Goal: Task Accomplishment & Management: Manage account settings

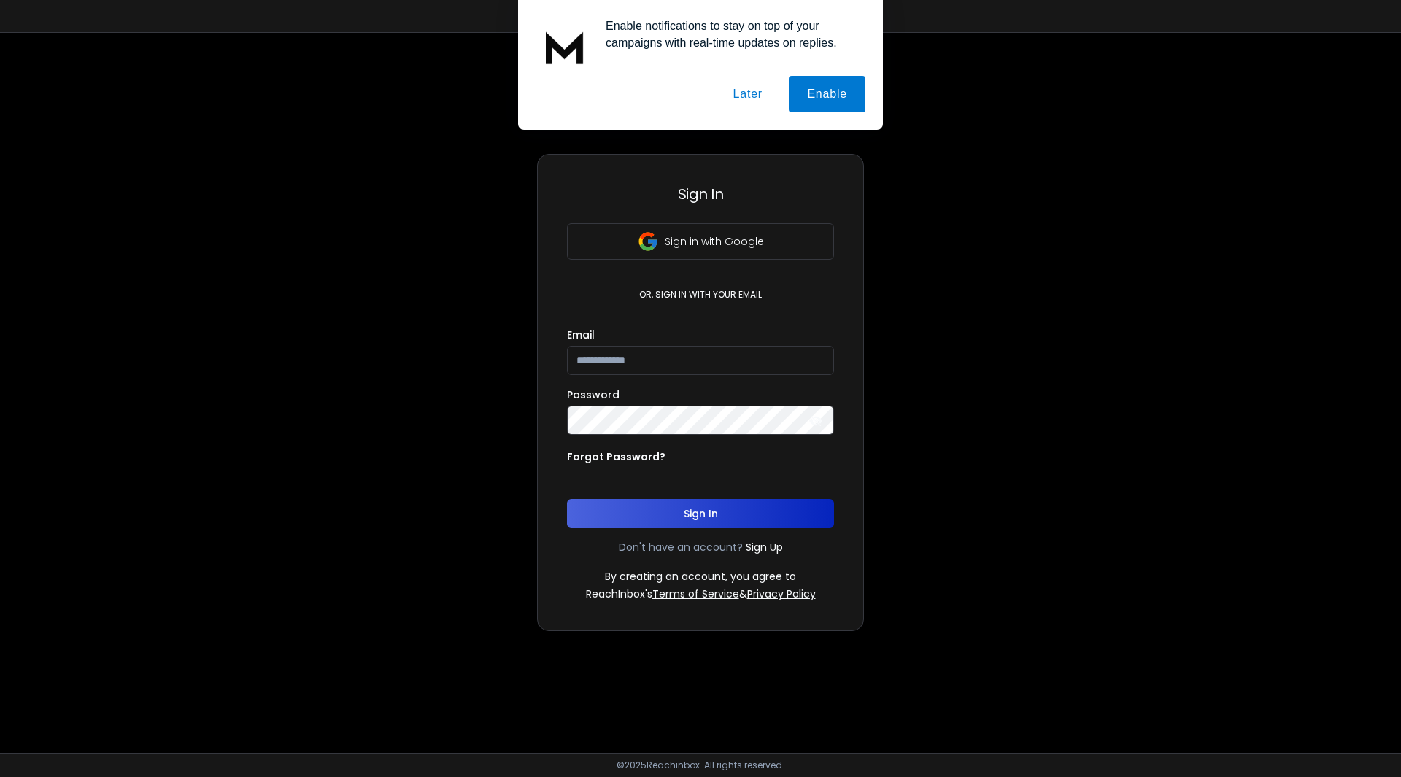
click at [622, 350] on input "email" at bounding box center [700, 360] width 267 height 29
paste input "**********"
type input "**********"
click at [672, 512] on button "Sign In" at bounding box center [700, 513] width 267 height 29
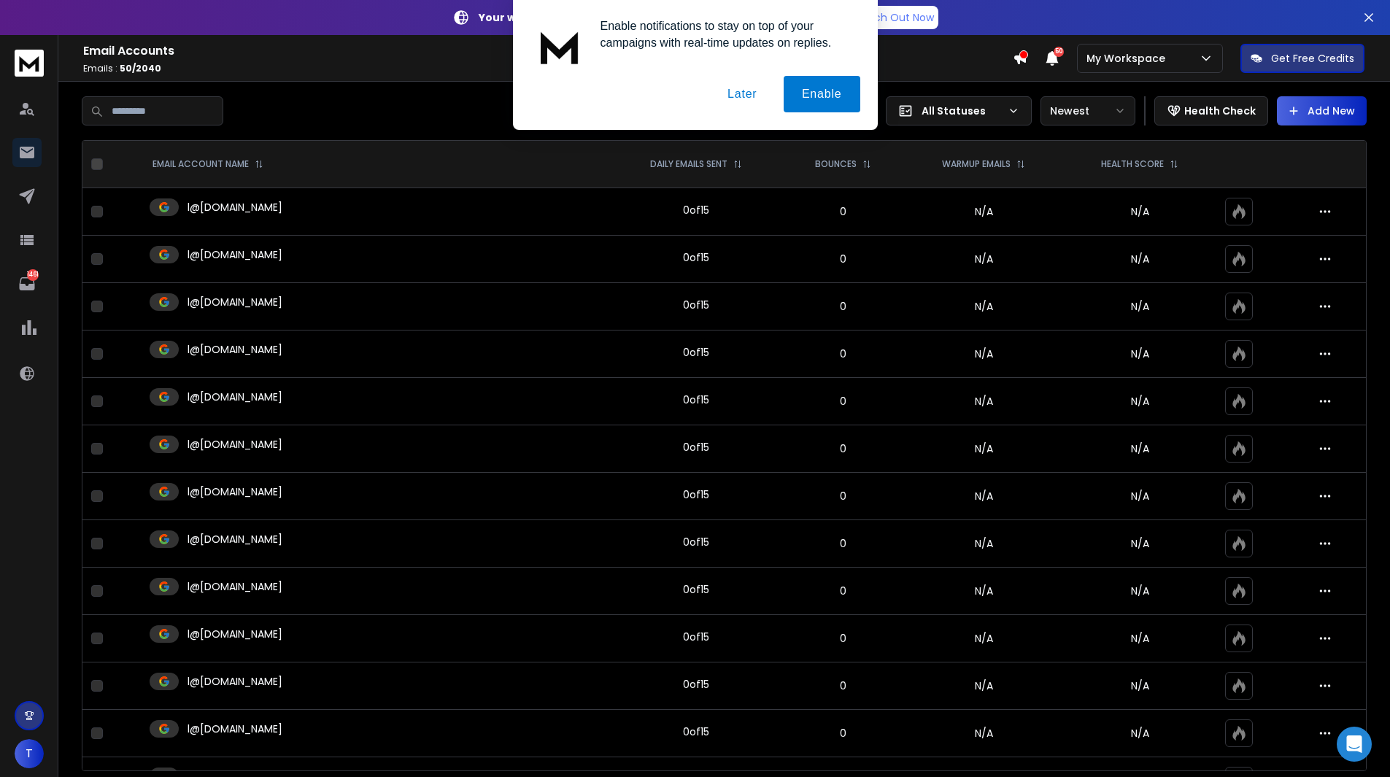
click at [742, 96] on button "Later" at bounding box center [742, 94] width 66 height 36
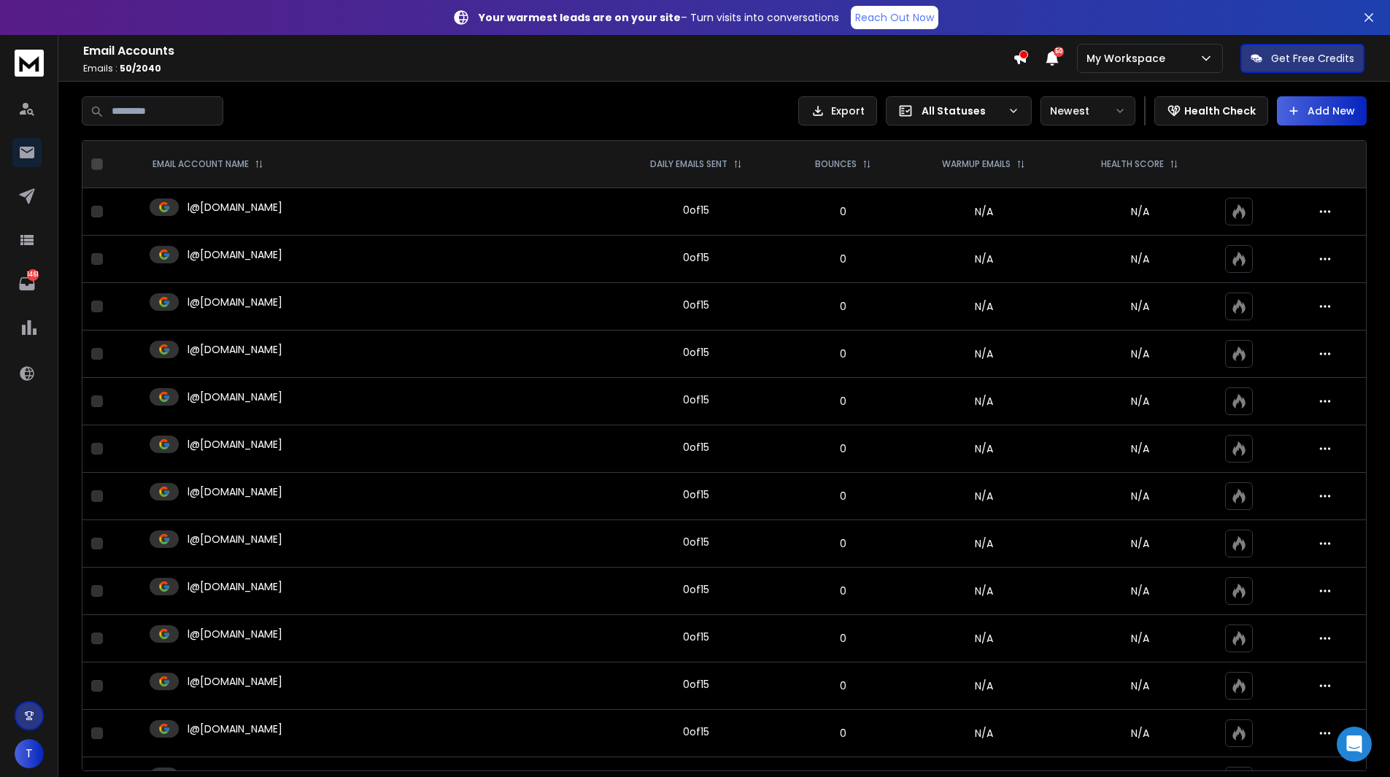
click at [1306, 107] on button "Add New" at bounding box center [1322, 110] width 90 height 29
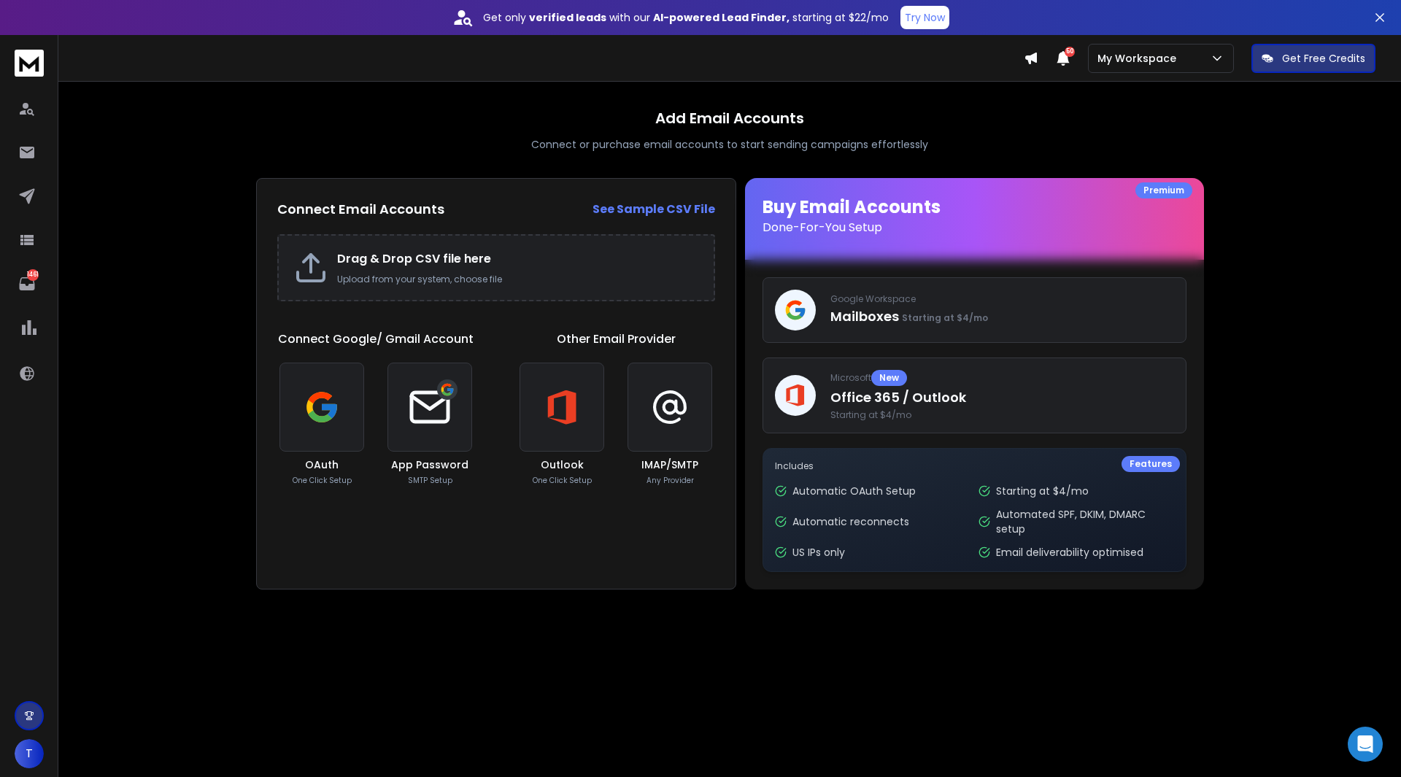
click at [331, 426] on icon at bounding box center [322, 407] width 36 height 44
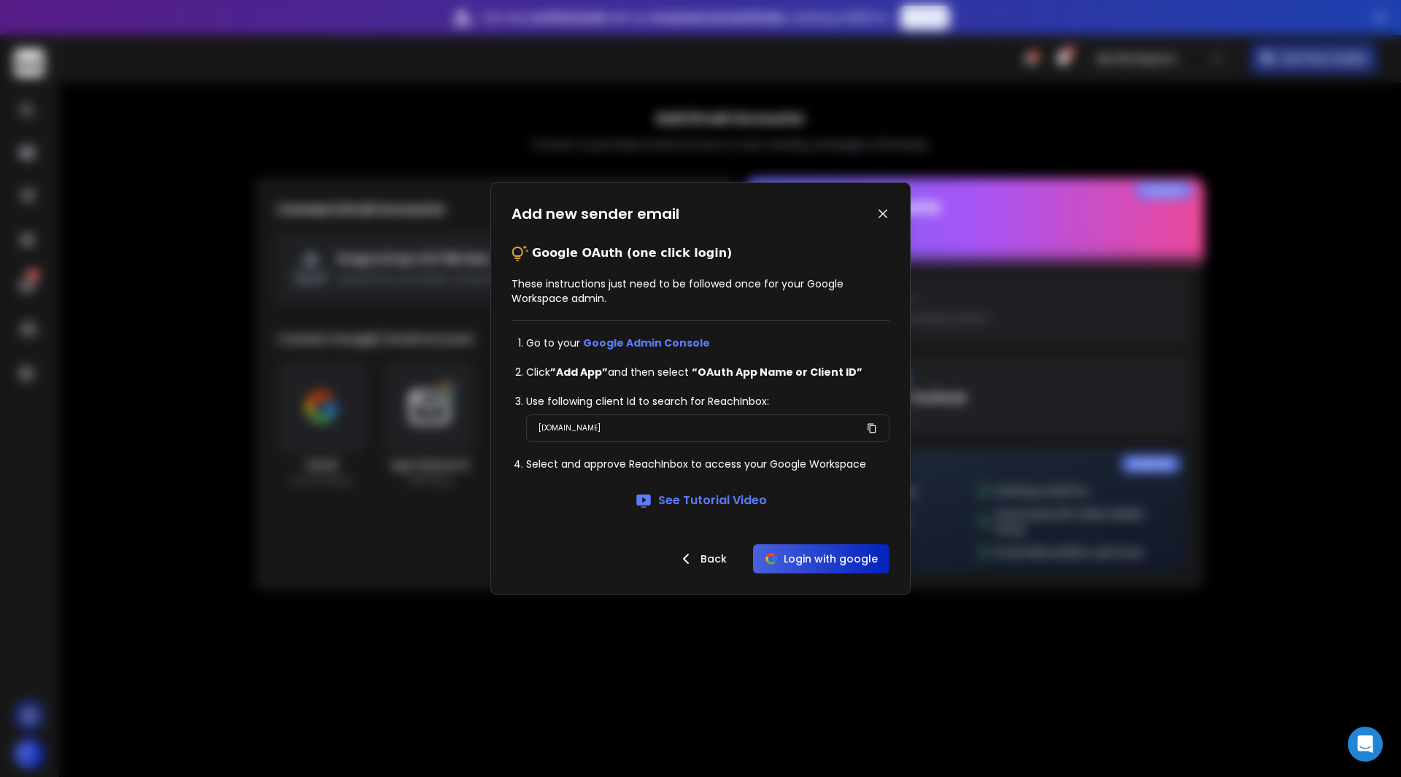
click at [787, 552] on button "Login with google" at bounding box center [821, 558] width 136 height 29
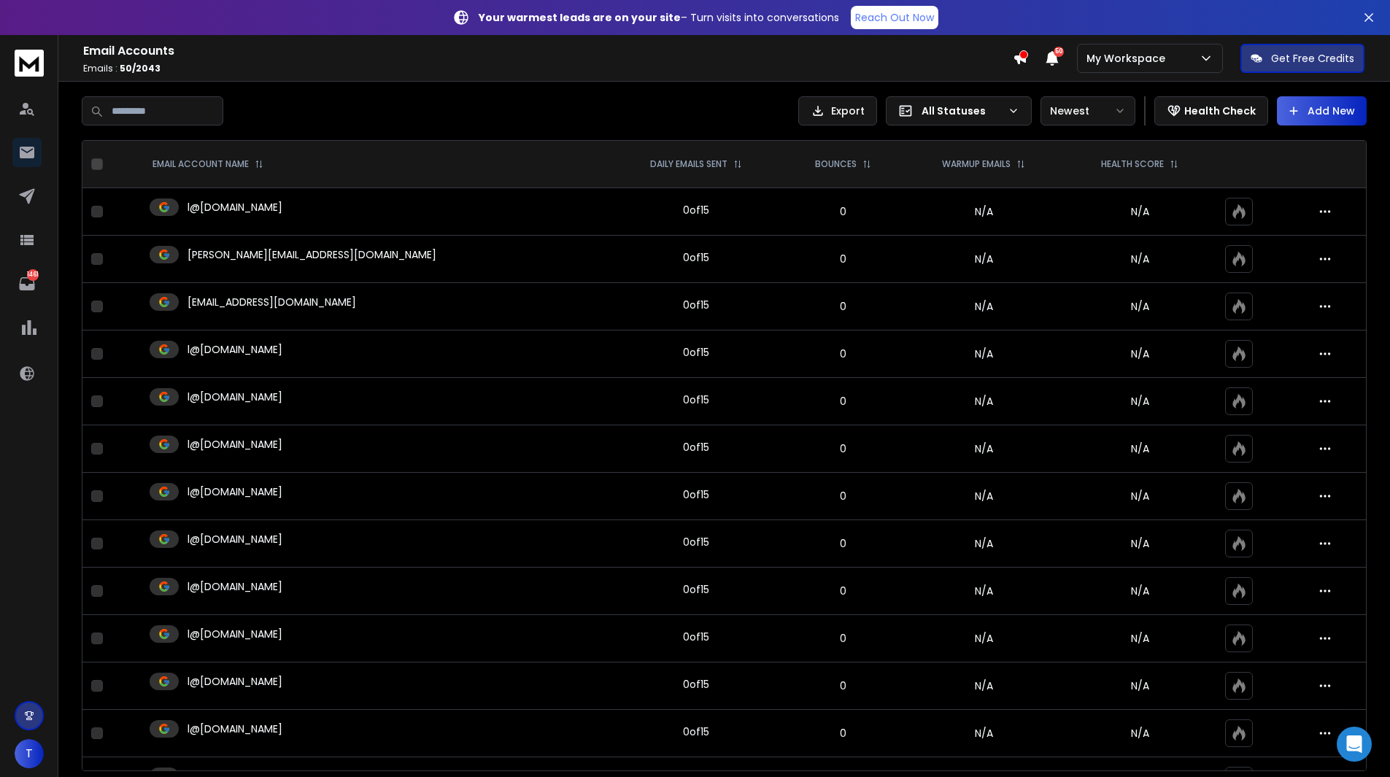
click at [1304, 112] on button "Add New" at bounding box center [1322, 110] width 90 height 29
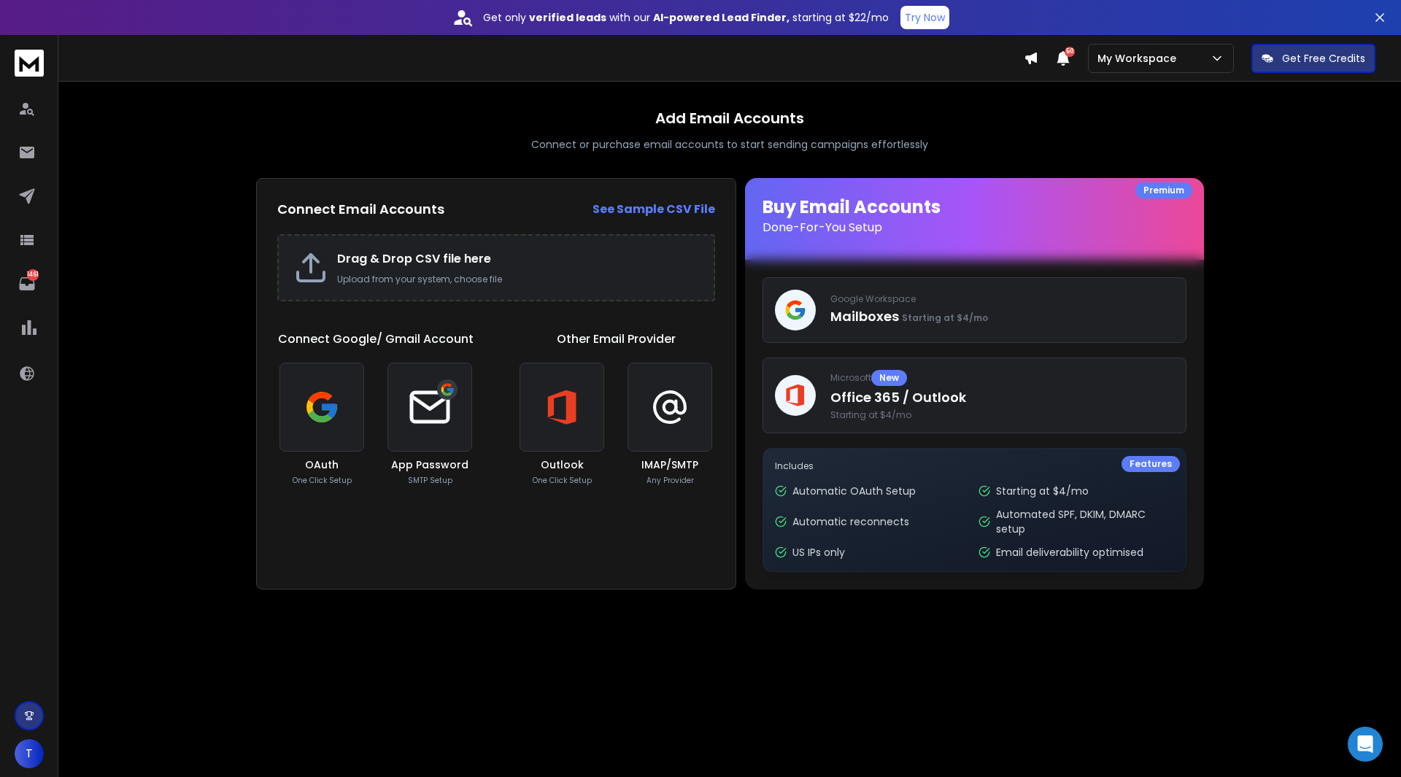
click at [328, 417] on icon at bounding box center [321, 416] width 24 height 12
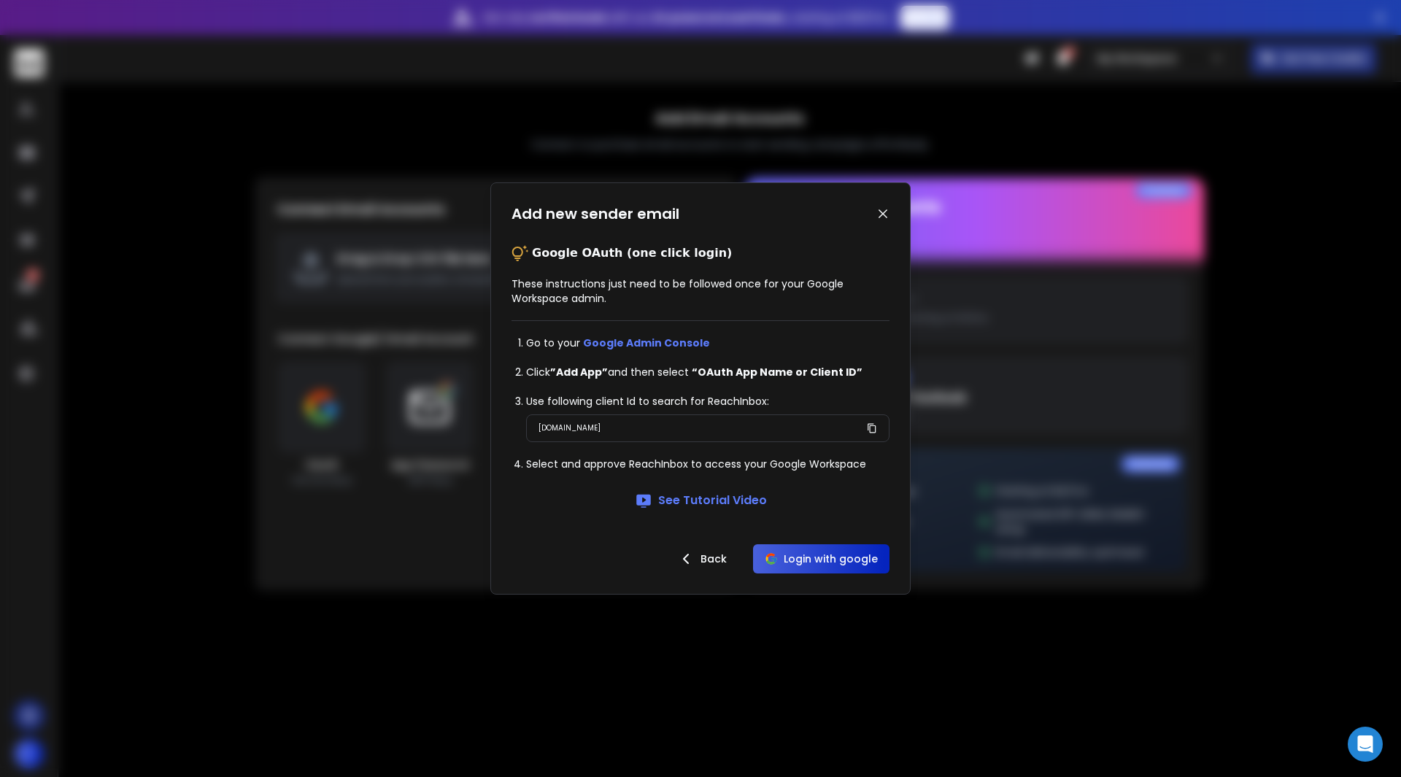
click at [811, 545] on button "Login with google" at bounding box center [821, 558] width 136 height 29
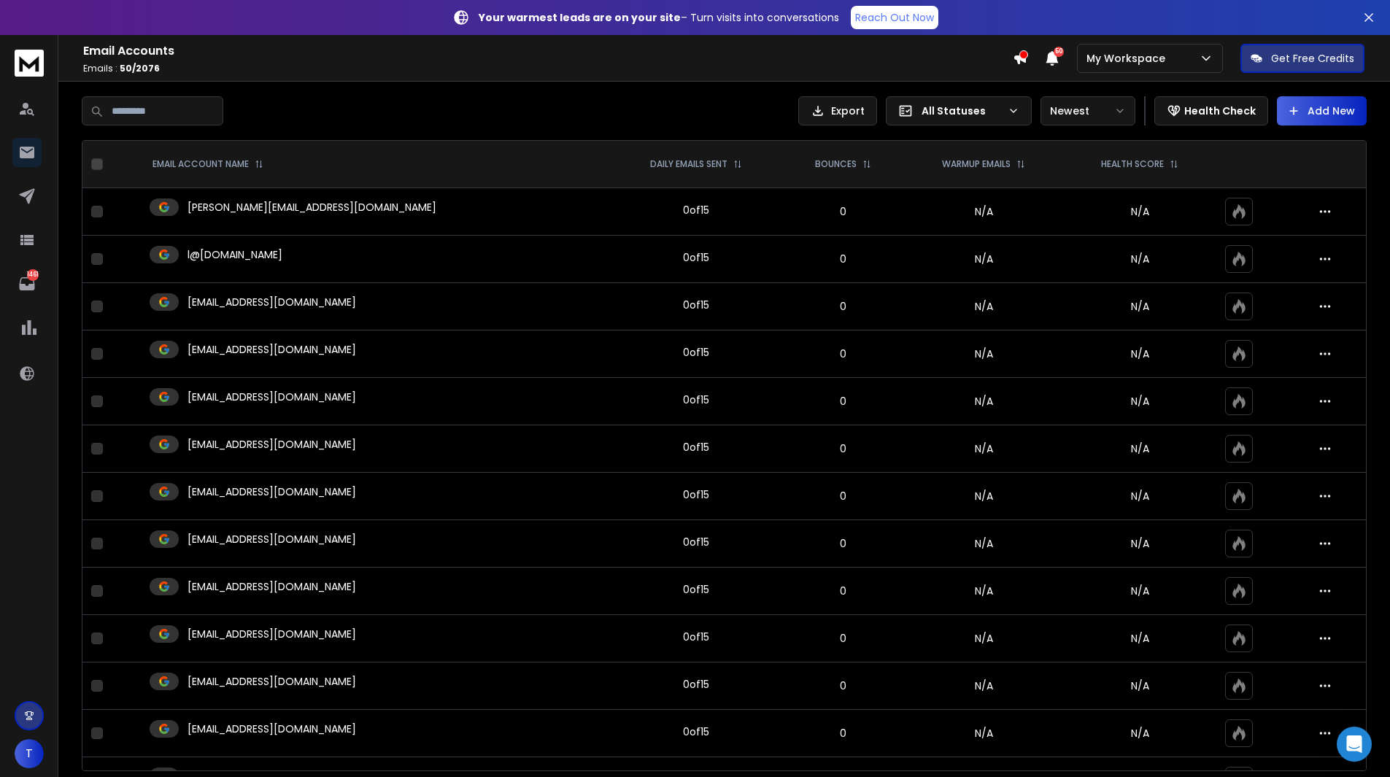
click at [1330, 110] on button "Add New" at bounding box center [1322, 110] width 90 height 29
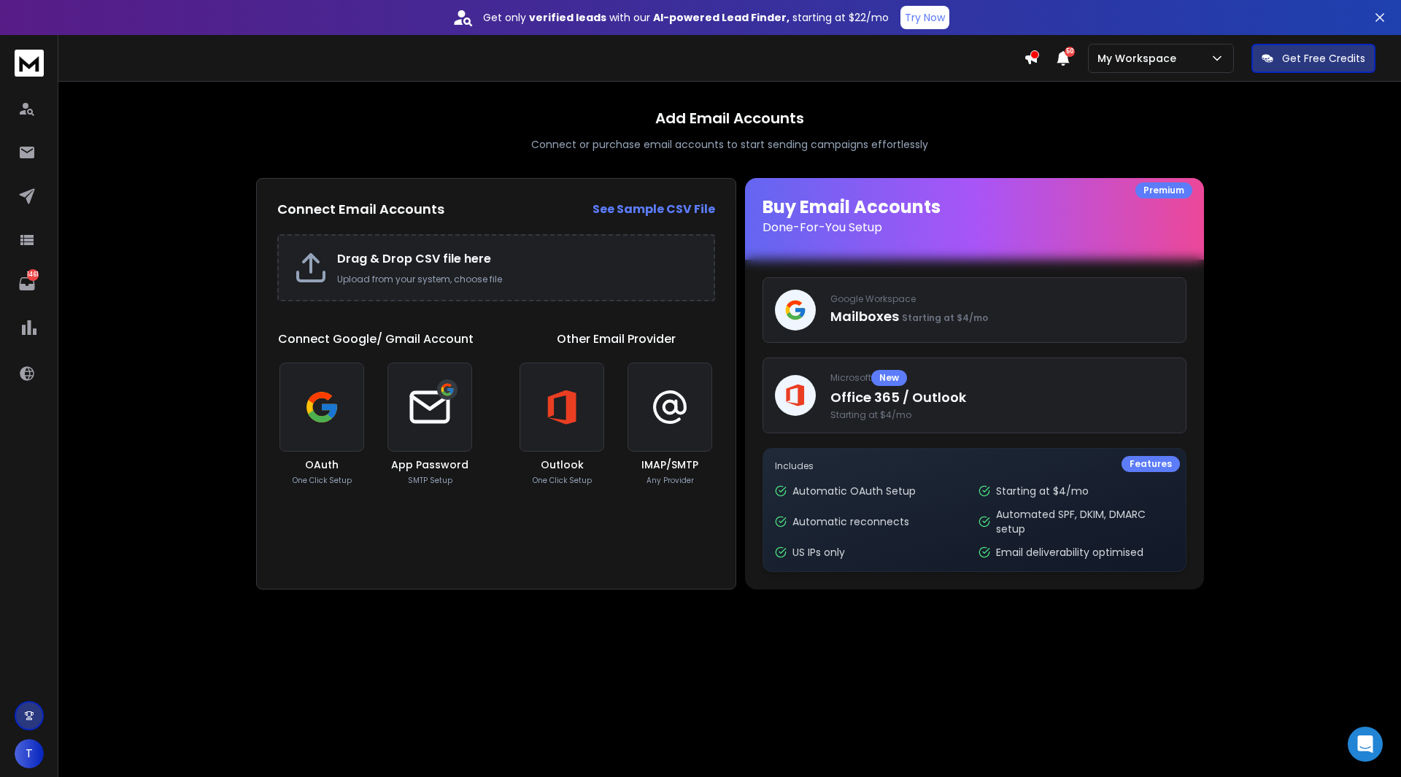
click at [328, 403] on icon at bounding box center [322, 407] width 36 height 44
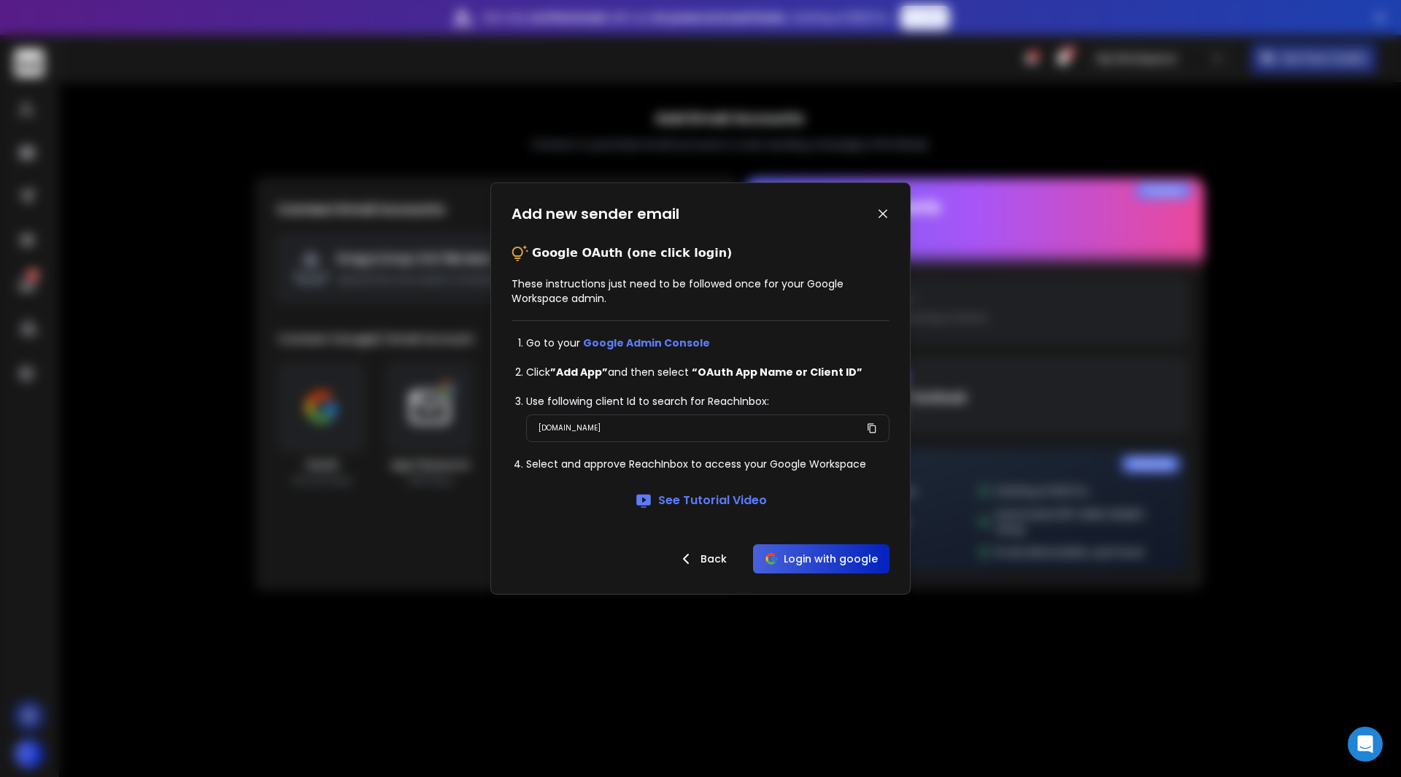
click at [790, 552] on button "Login with google" at bounding box center [821, 558] width 136 height 29
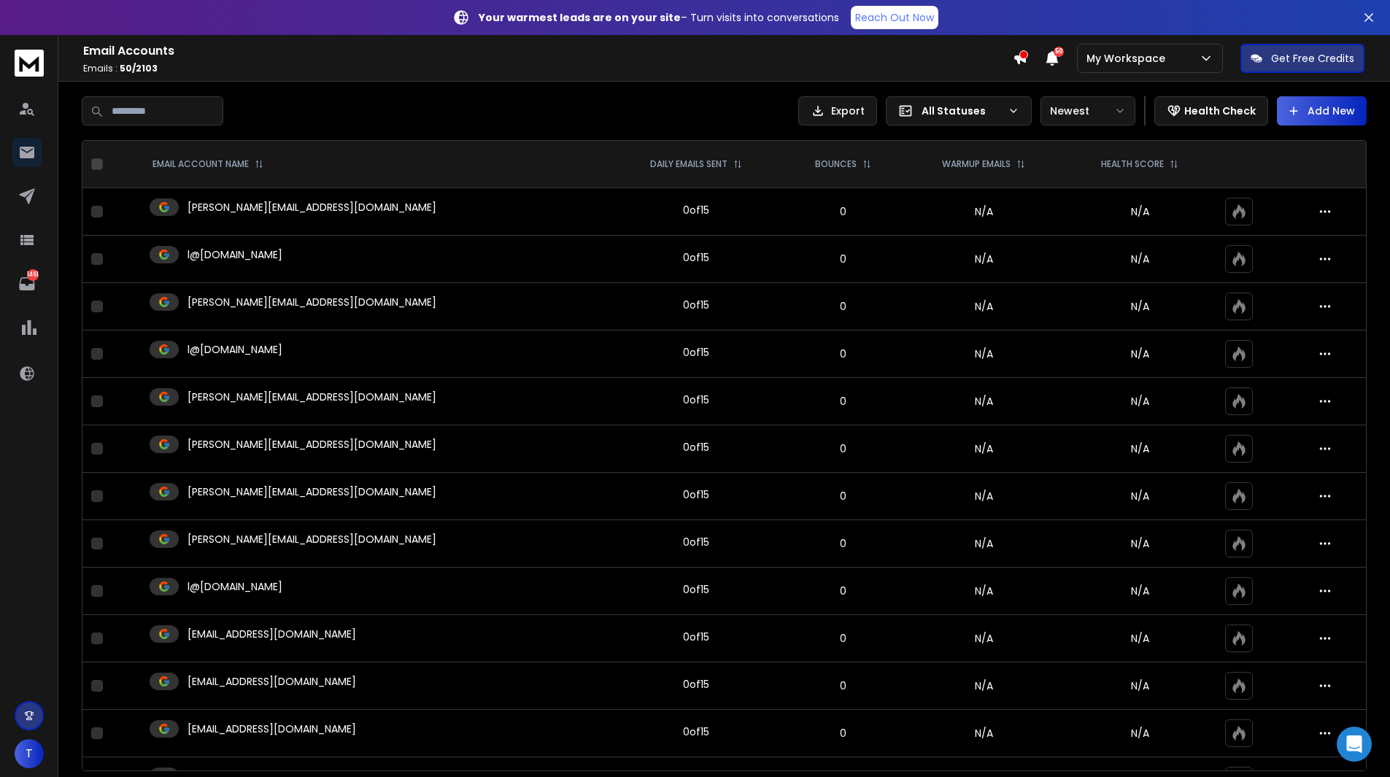
click at [1298, 109] on icon at bounding box center [1294, 111] width 10 height 10
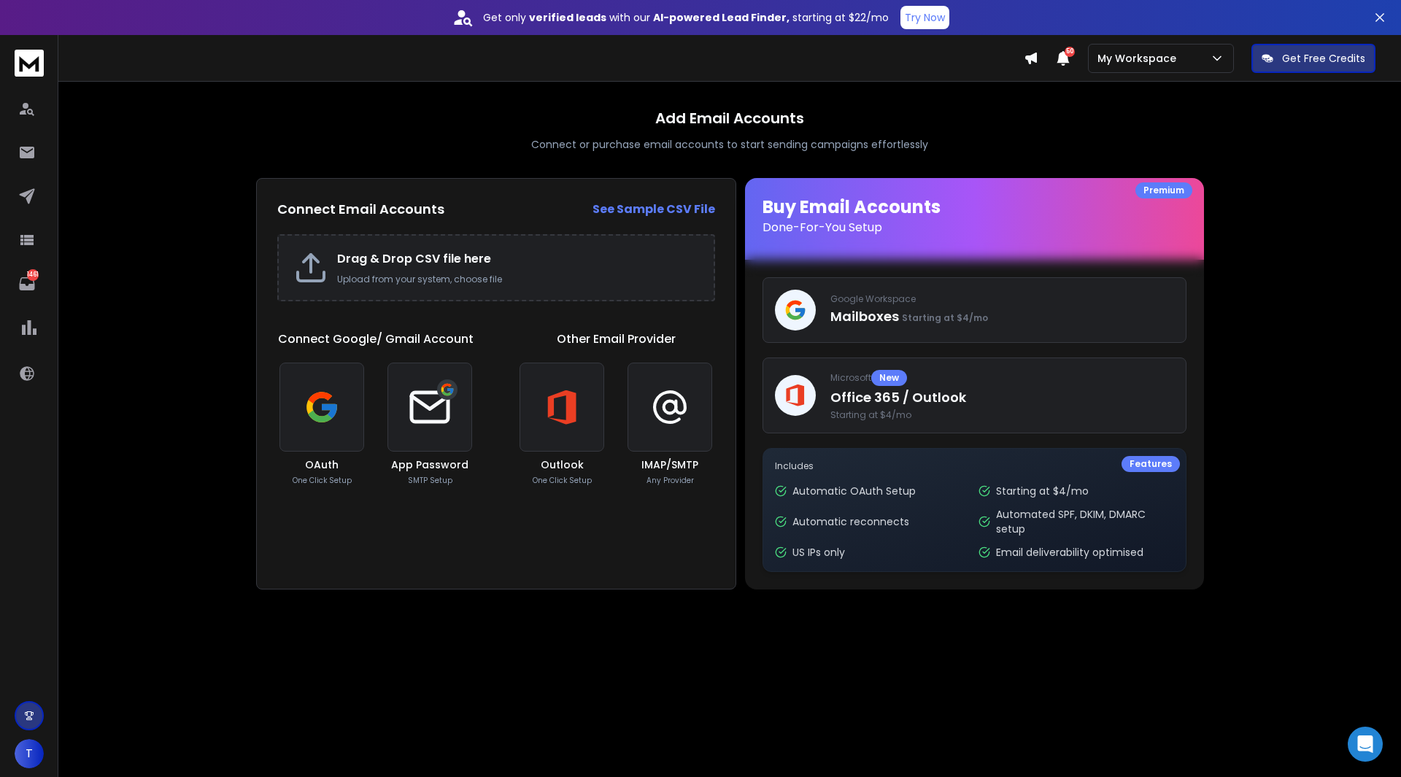
click at [324, 414] on icon at bounding box center [322, 407] width 36 height 44
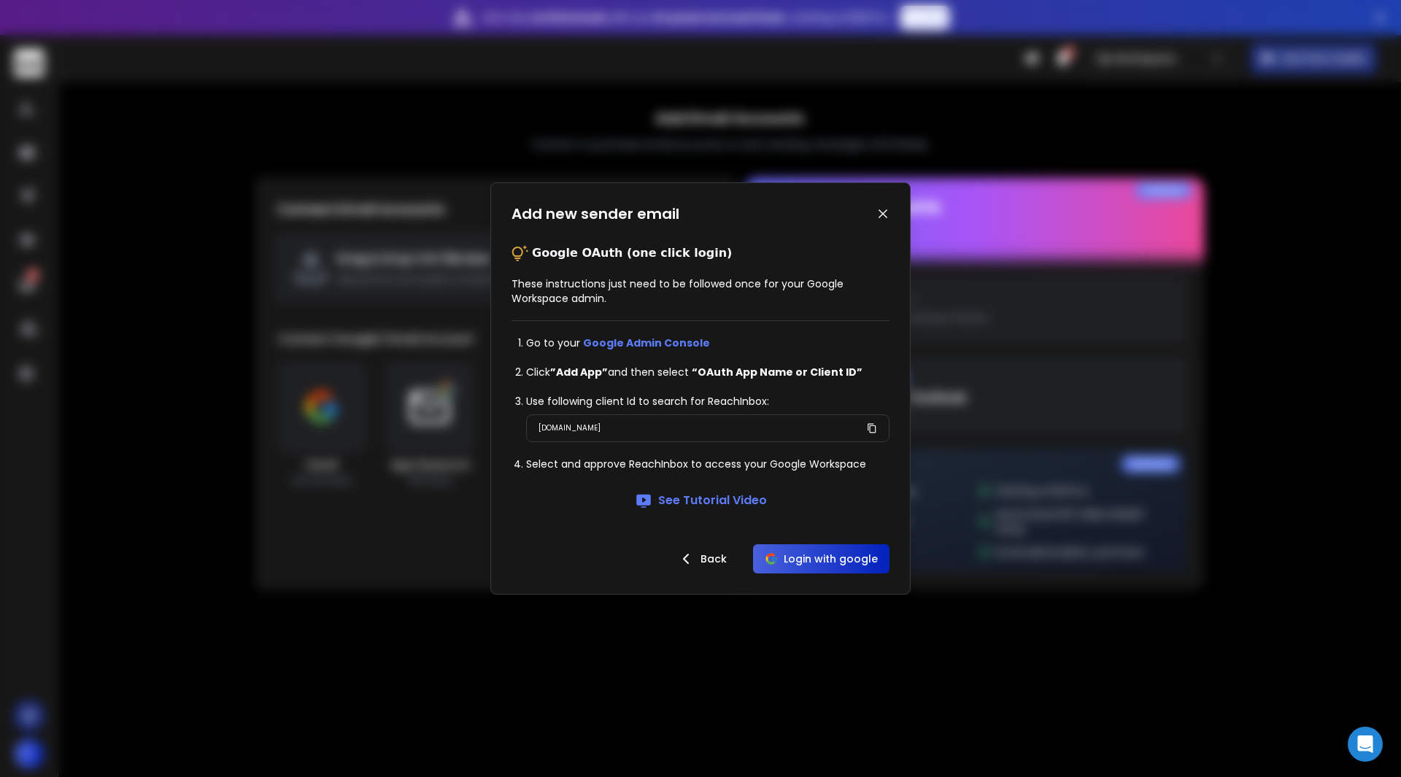
click at [820, 563] on button "Login with google" at bounding box center [821, 558] width 136 height 29
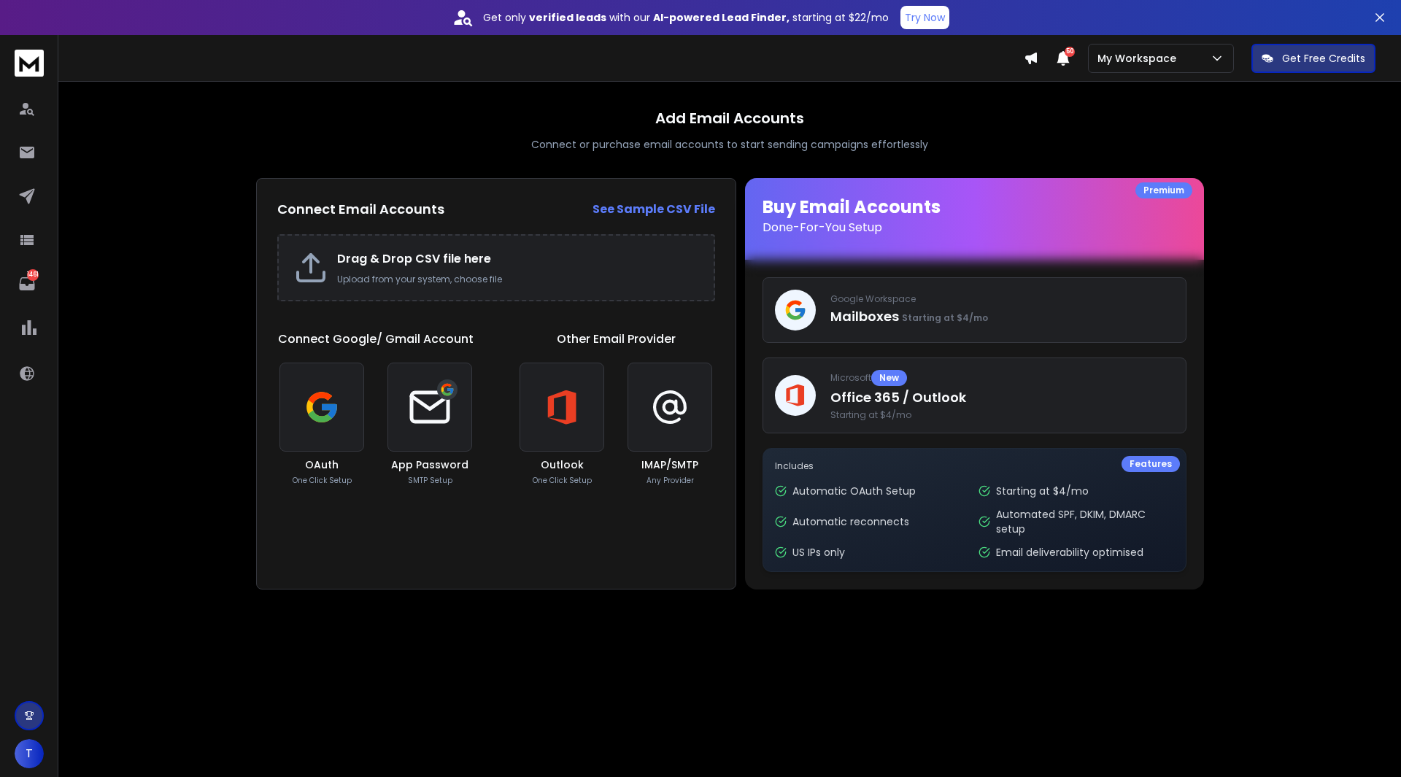
click at [305, 401] on div at bounding box center [322, 407] width 85 height 89
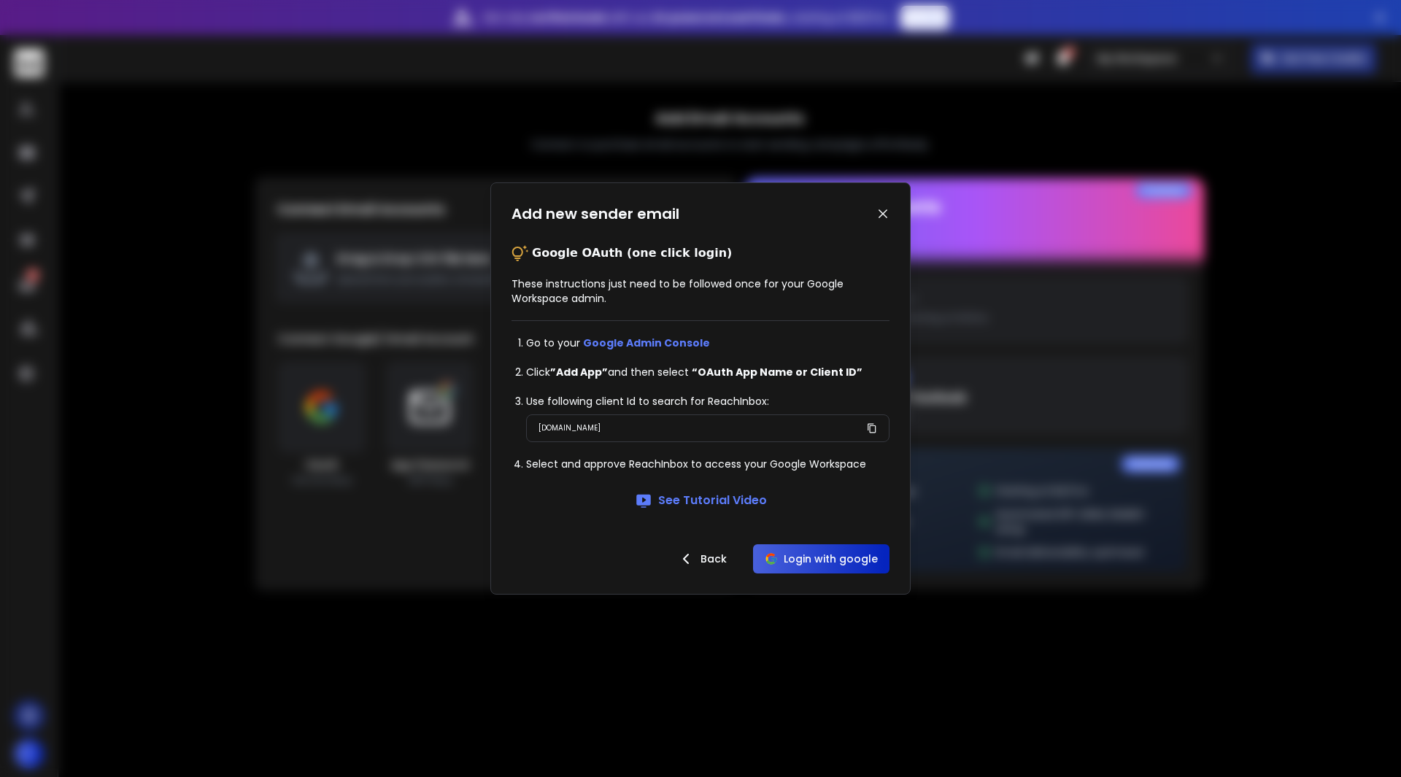
click at [849, 556] on button "Login with google" at bounding box center [821, 558] width 136 height 29
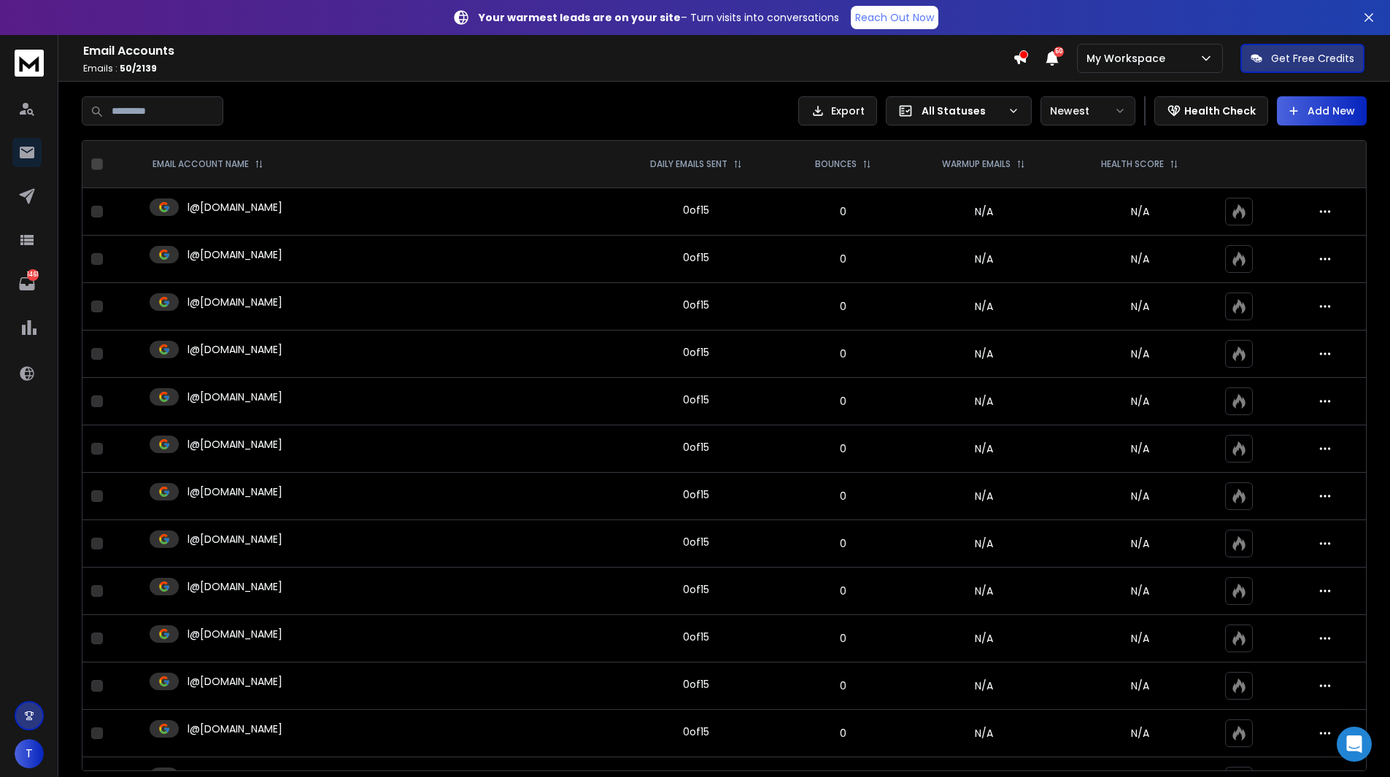
click at [1287, 118] on button "Add New" at bounding box center [1322, 110] width 90 height 29
click at [1326, 115] on button "Add New" at bounding box center [1322, 110] width 90 height 29
click at [1318, 107] on button "Add New" at bounding box center [1322, 110] width 90 height 29
click at [1325, 111] on button "Add New" at bounding box center [1322, 110] width 90 height 29
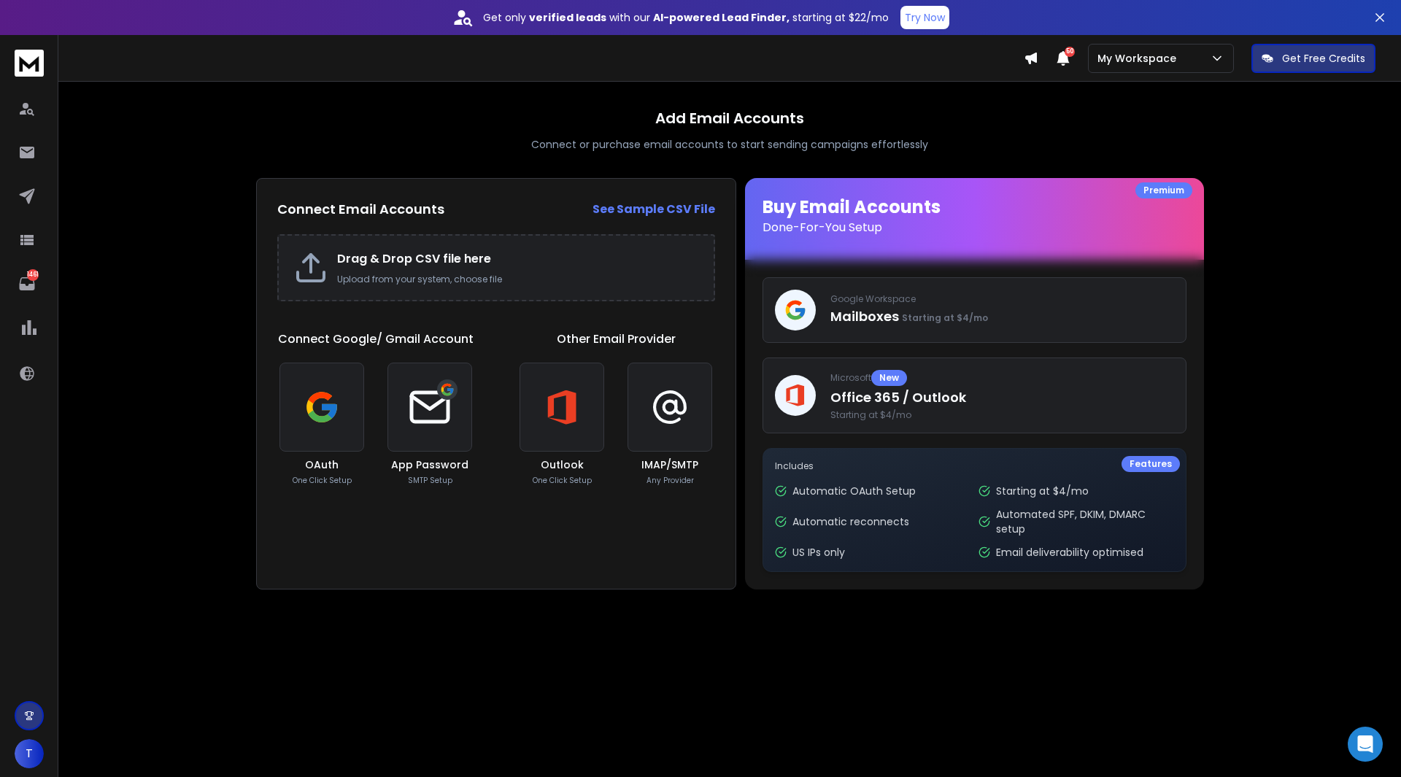
click at [1314, 104] on div "Add Email Accounts Connect or purchase email accounts to start sending campaign…" at bounding box center [700, 327] width 1401 height 584
click at [316, 415] on icon at bounding box center [321, 416] width 24 height 12
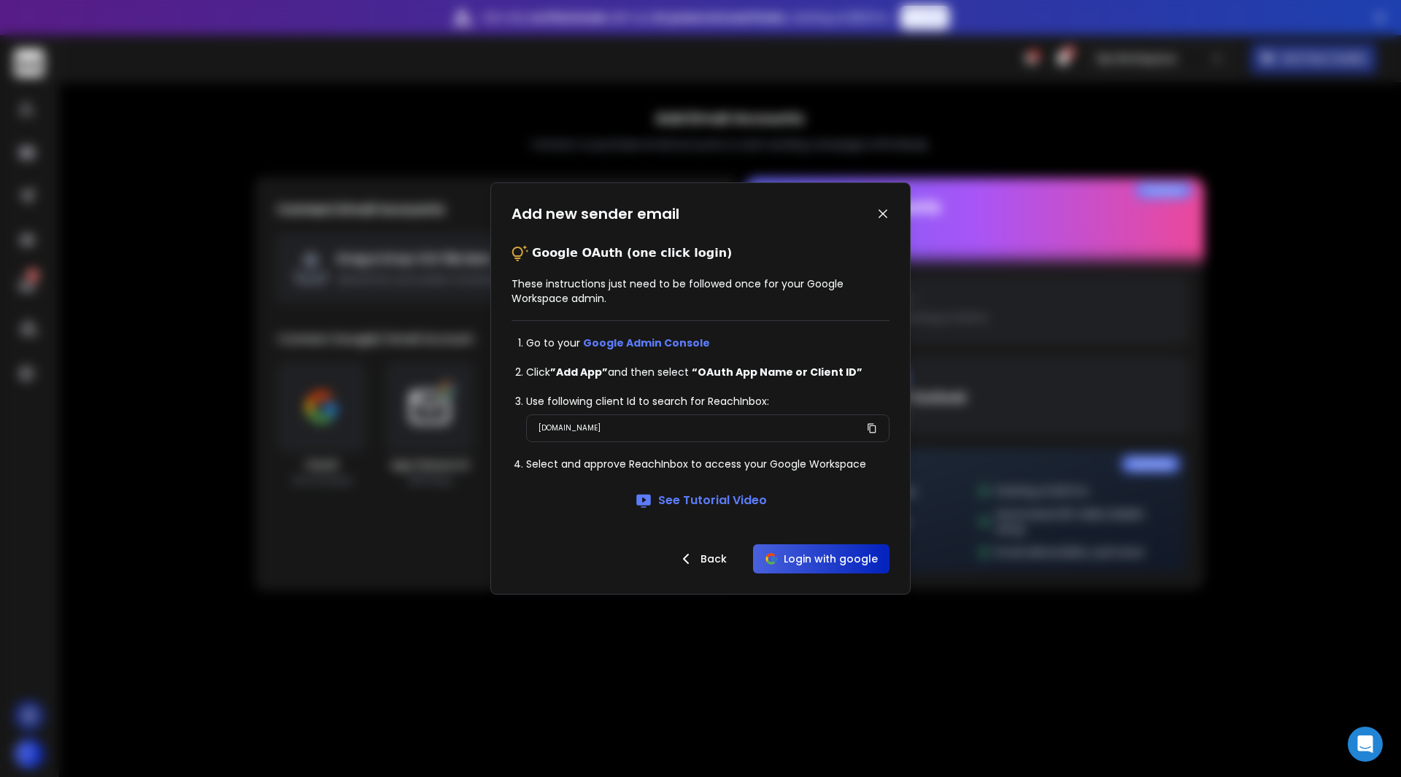
click at [822, 556] on button "Login with google" at bounding box center [821, 558] width 136 height 29
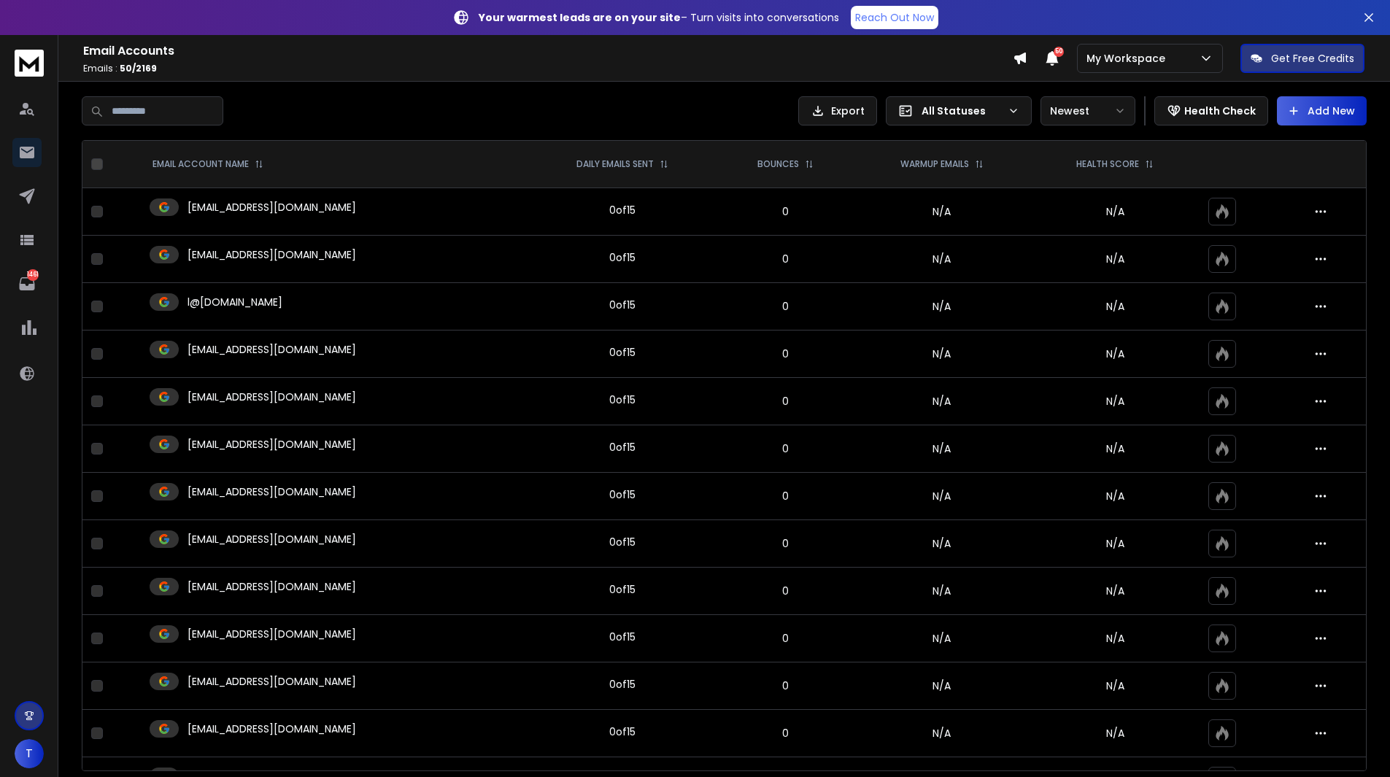
click at [1328, 105] on button "Add New" at bounding box center [1322, 110] width 90 height 29
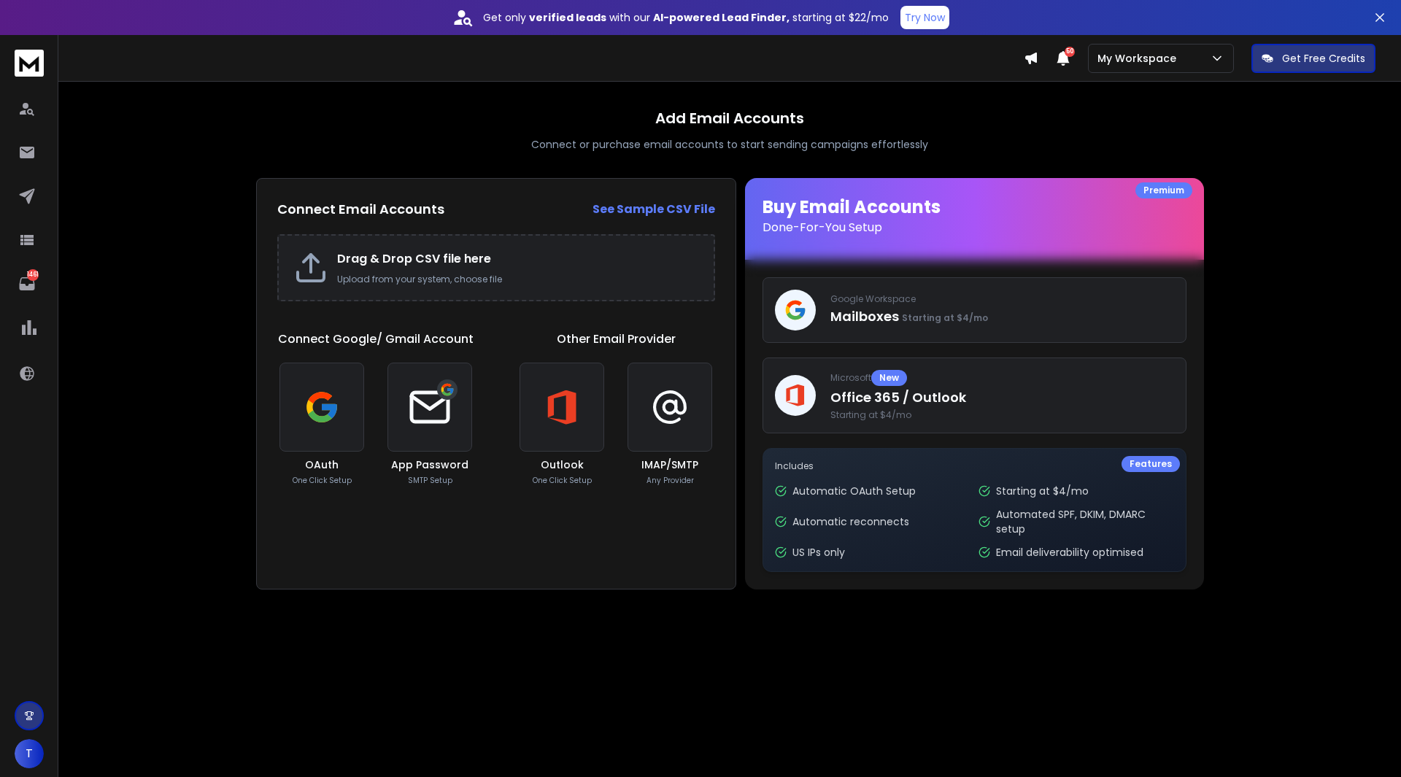
click at [323, 408] on icon at bounding box center [322, 407] width 36 height 44
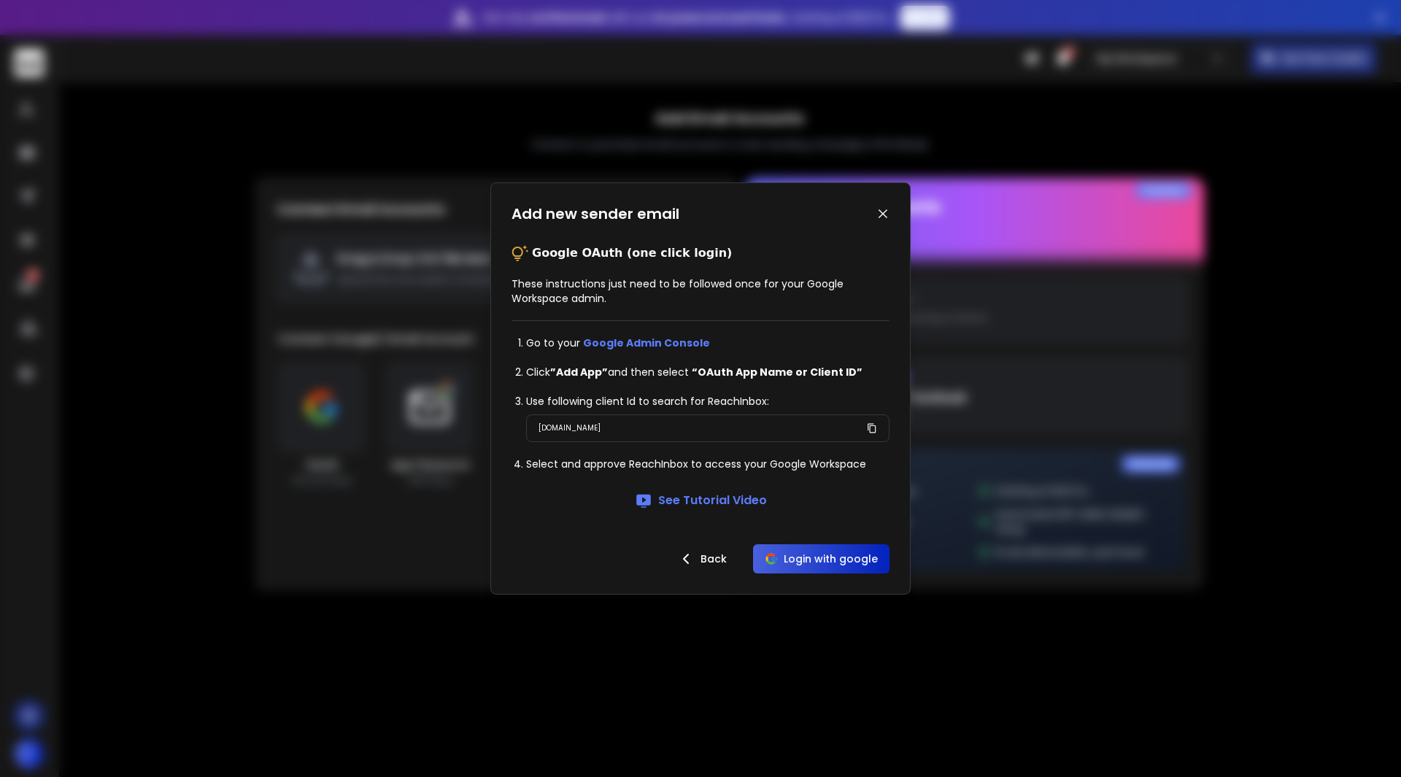
drag, startPoint x: 847, startPoint y: 564, endPoint x: 847, endPoint y: 620, distance: 56.2
click at [847, 564] on button "Login with google" at bounding box center [821, 558] width 136 height 29
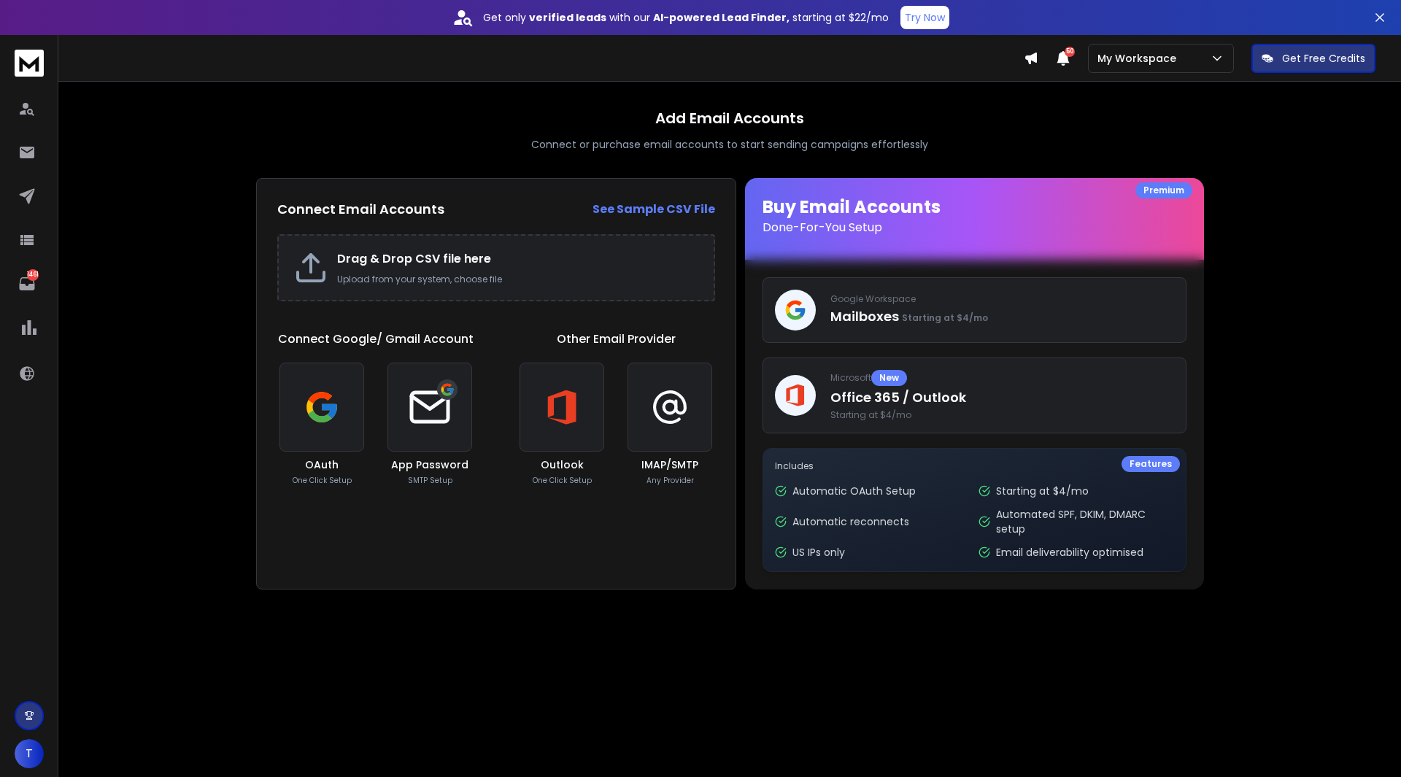
click at [307, 420] on icon at bounding box center [322, 407] width 36 height 44
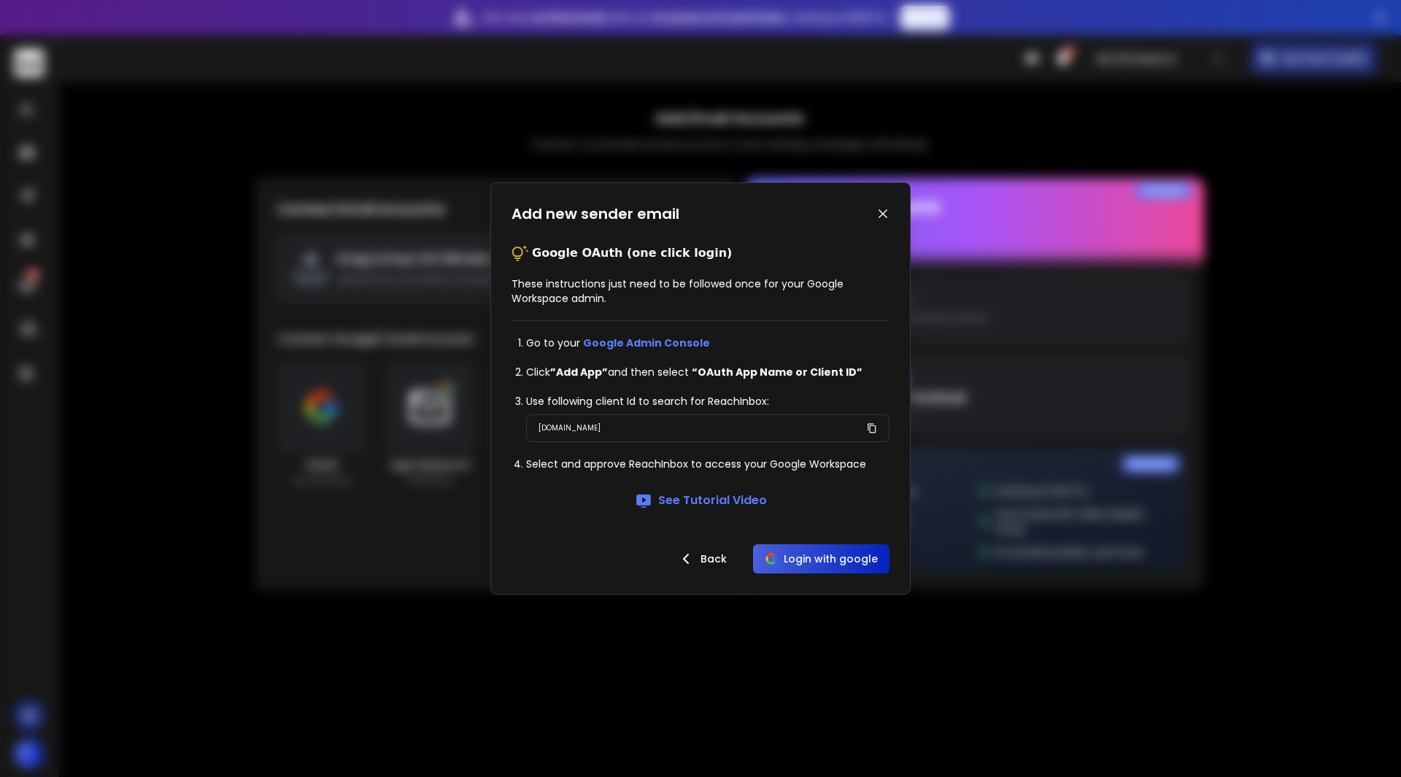
click at [795, 549] on button "Login with google" at bounding box center [821, 558] width 136 height 29
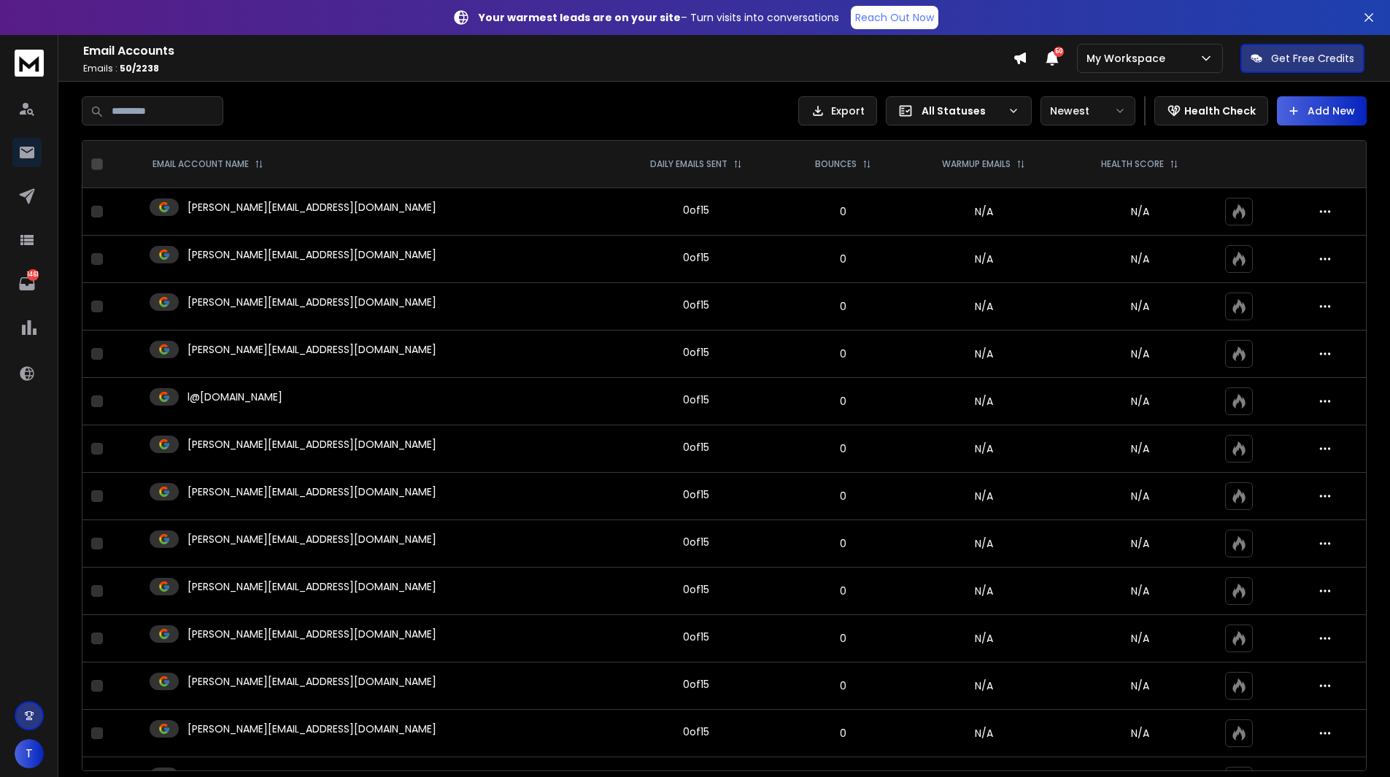
click at [1333, 103] on button "Add New" at bounding box center [1322, 110] width 90 height 29
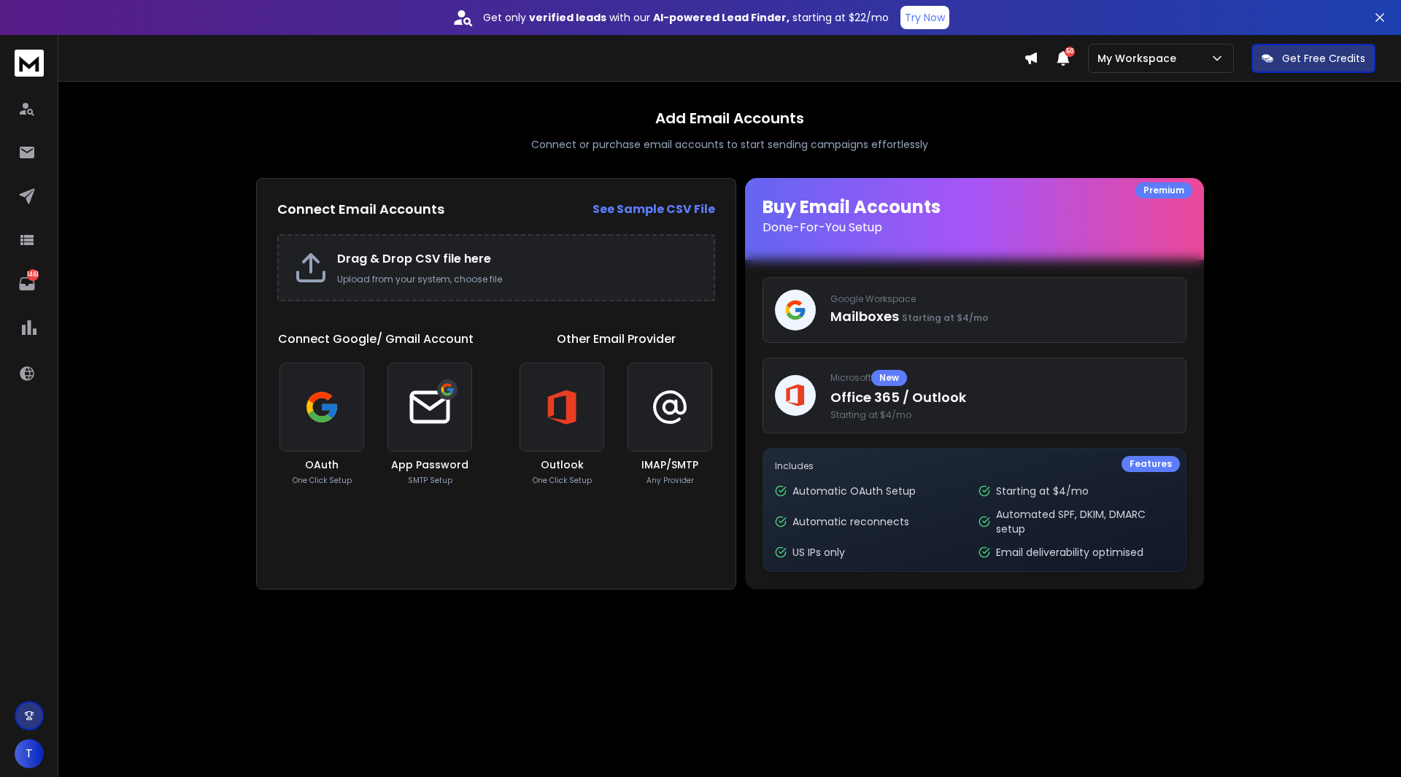
click at [319, 425] on icon at bounding box center [322, 407] width 36 height 44
